Goal: Information Seeking & Learning: Check status

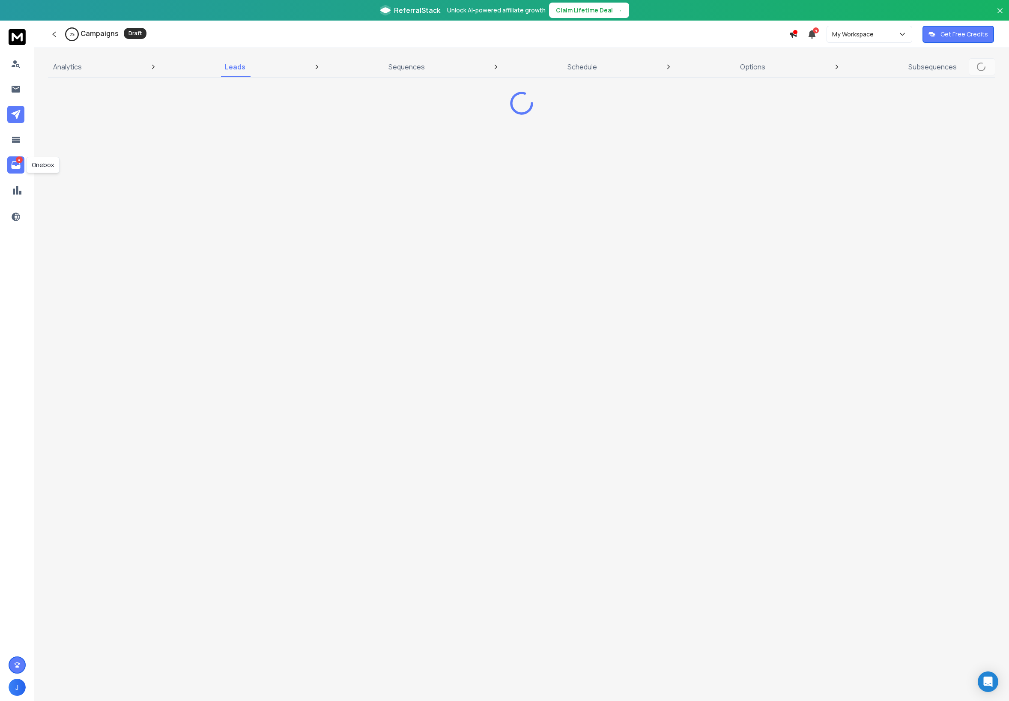
click at [14, 163] on icon at bounding box center [16, 165] width 10 height 10
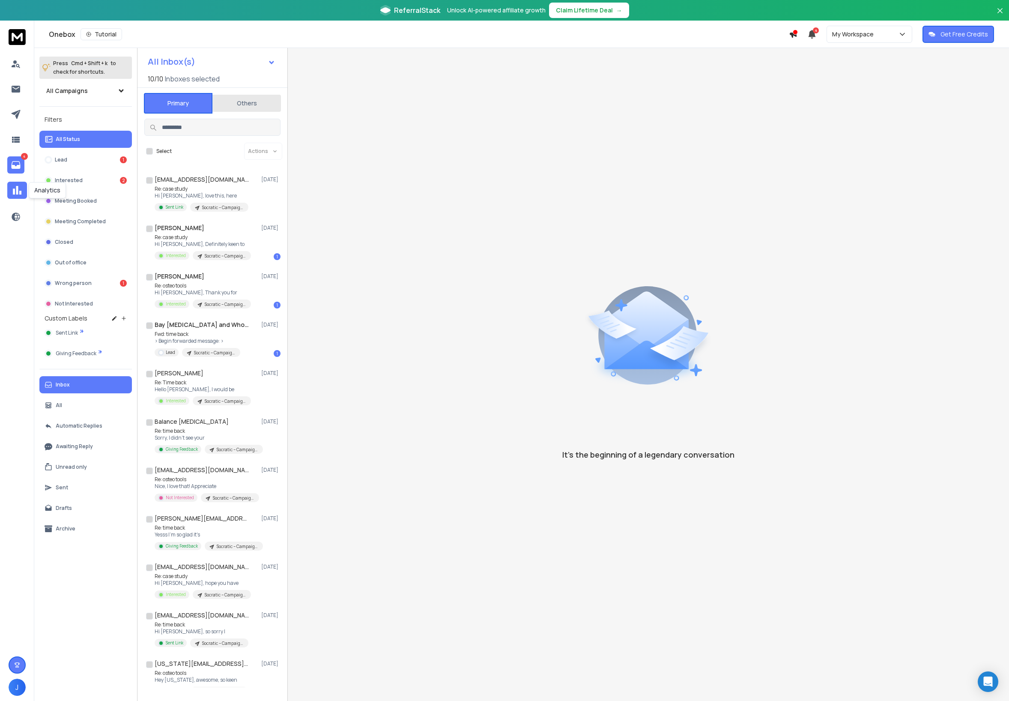
click at [16, 189] on icon at bounding box center [17, 190] width 9 height 9
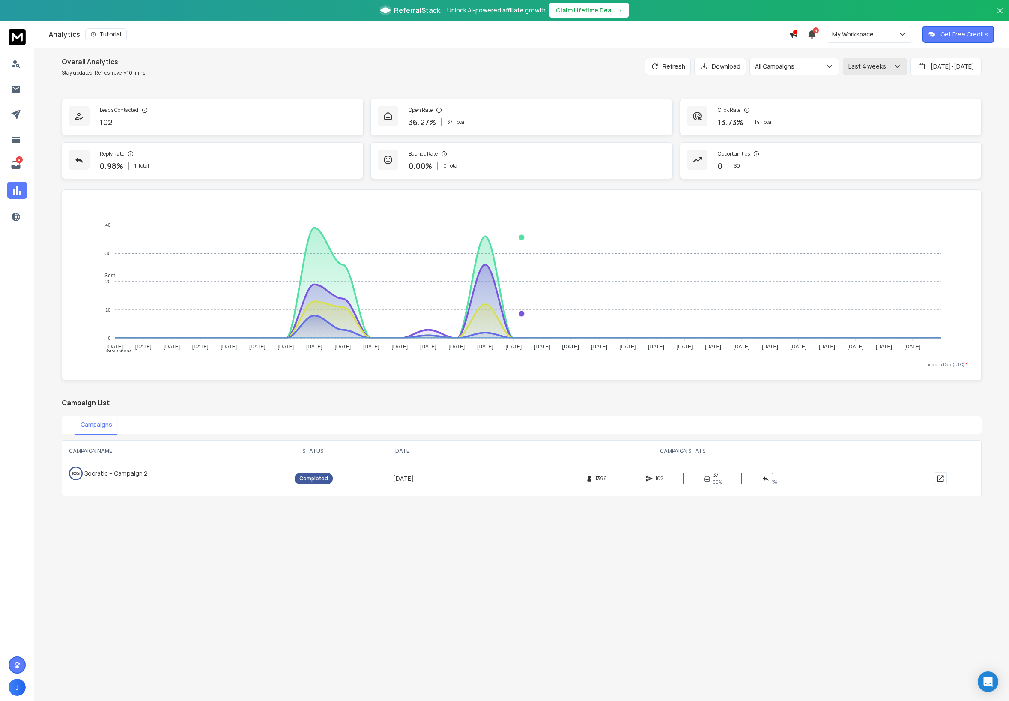
click at [863, 70] on div "Last 4 weeks" at bounding box center [875, 66] width 53 height 9
drag, startPoint x: 861, startPoint y: 181, endPoint x: 860, endPoint y: 191, distance: 10.3
click at [861, 181] on div "Last 12 months" at bounding box center [843, 180] width 43 height 9
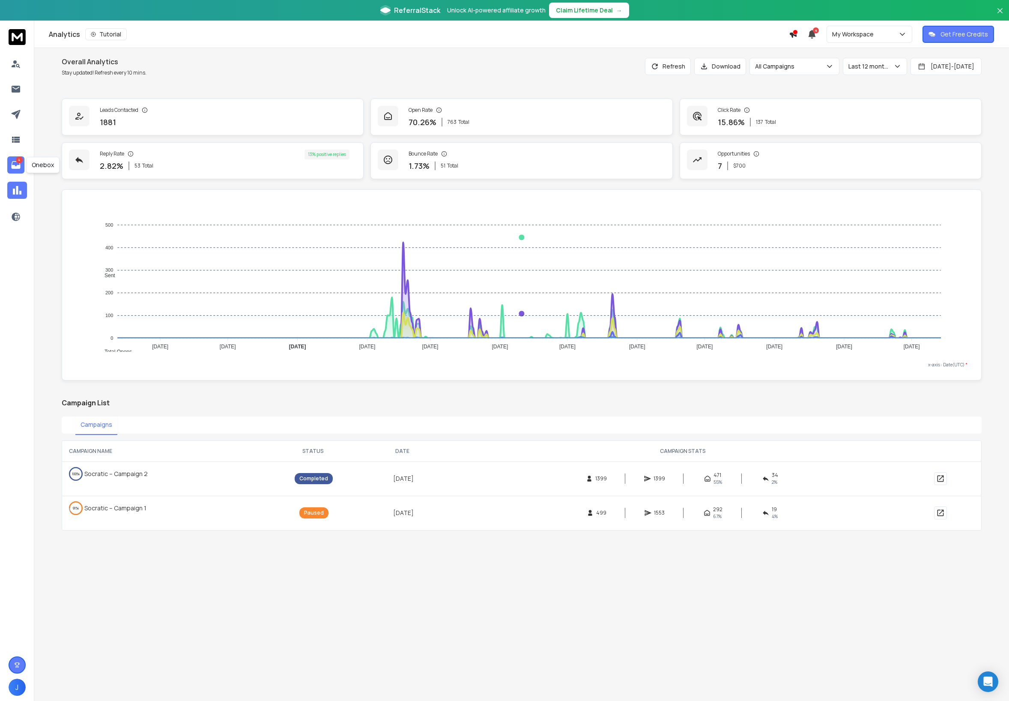
click at [15, 166] on icon at bounding box center [15, 165] width 9 height 8
